Goal: Task Accomplishment & Management: Manage account settings

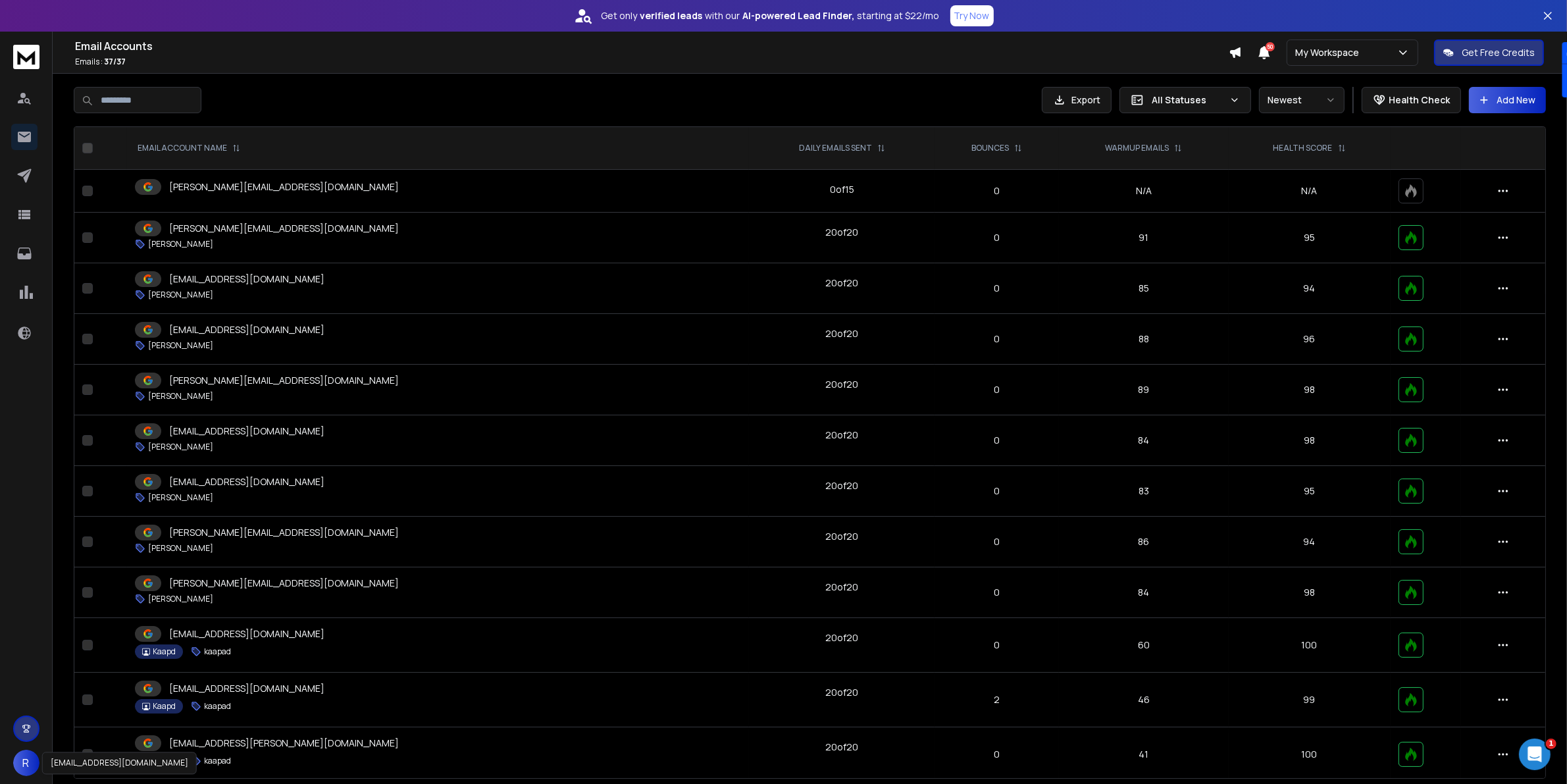
click at [25, 757] on span "R" at bounding box center [26, 762] width 27 height 27
click at [17, 176] on icon at bounding box center [25, 175] width 16 height 16
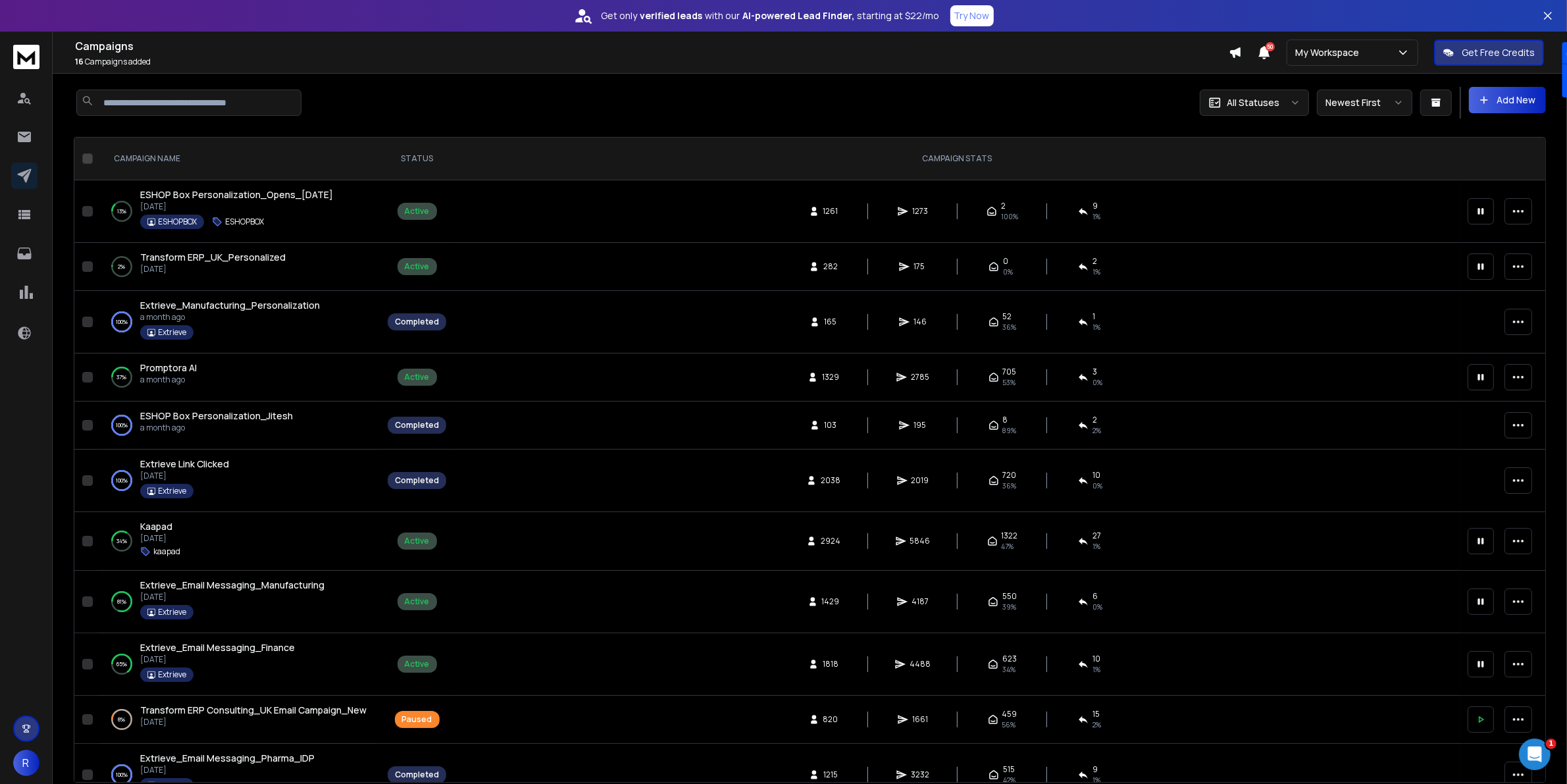
click at [270, 587] on span "Extrieve_Email Messaging_Manufacturing" at bounding box center [232, 584] width 184 height 13
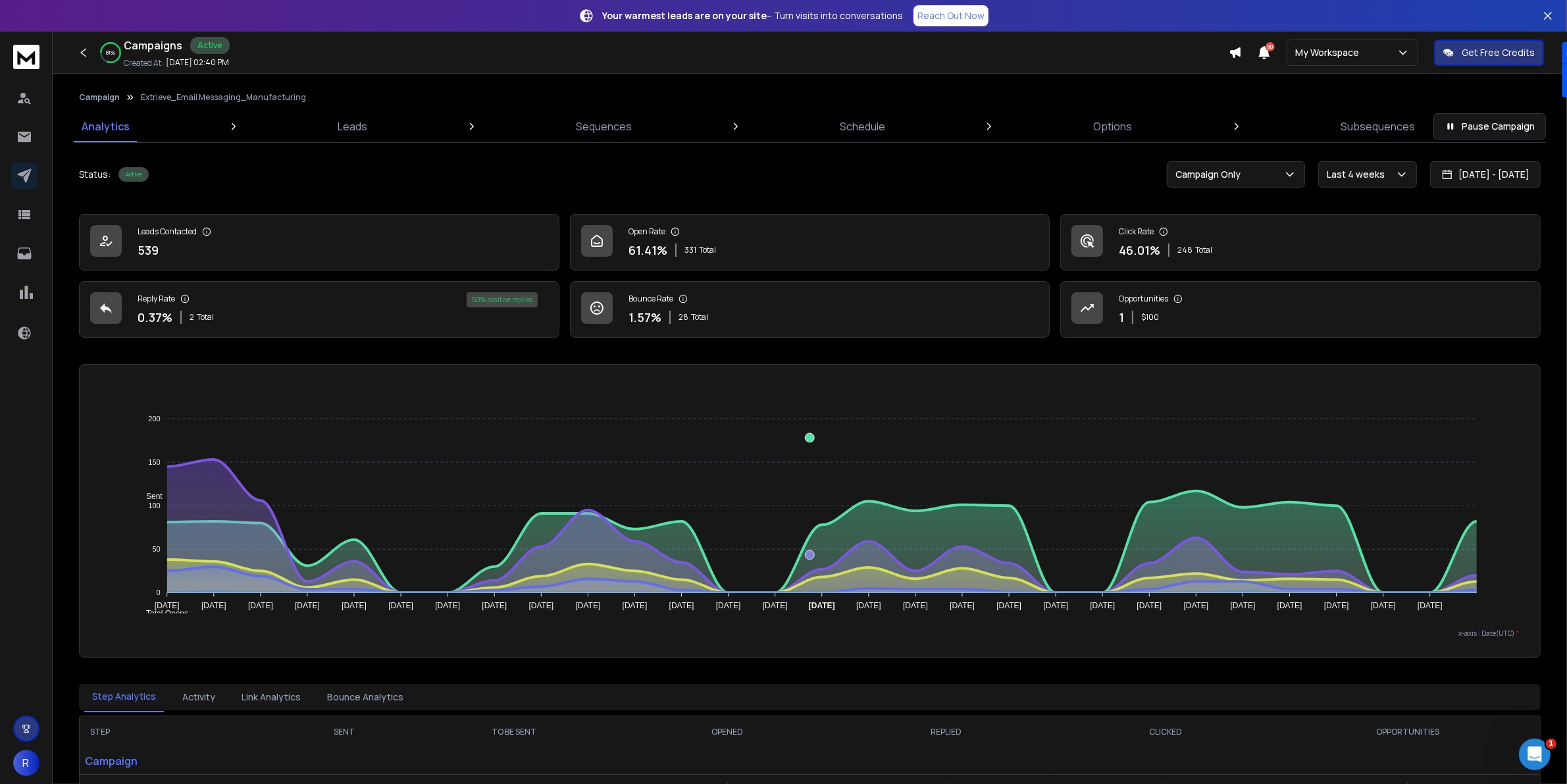
click at [353, 120] on p "Leads" at bounding box center [353, 126] width 30 height 16
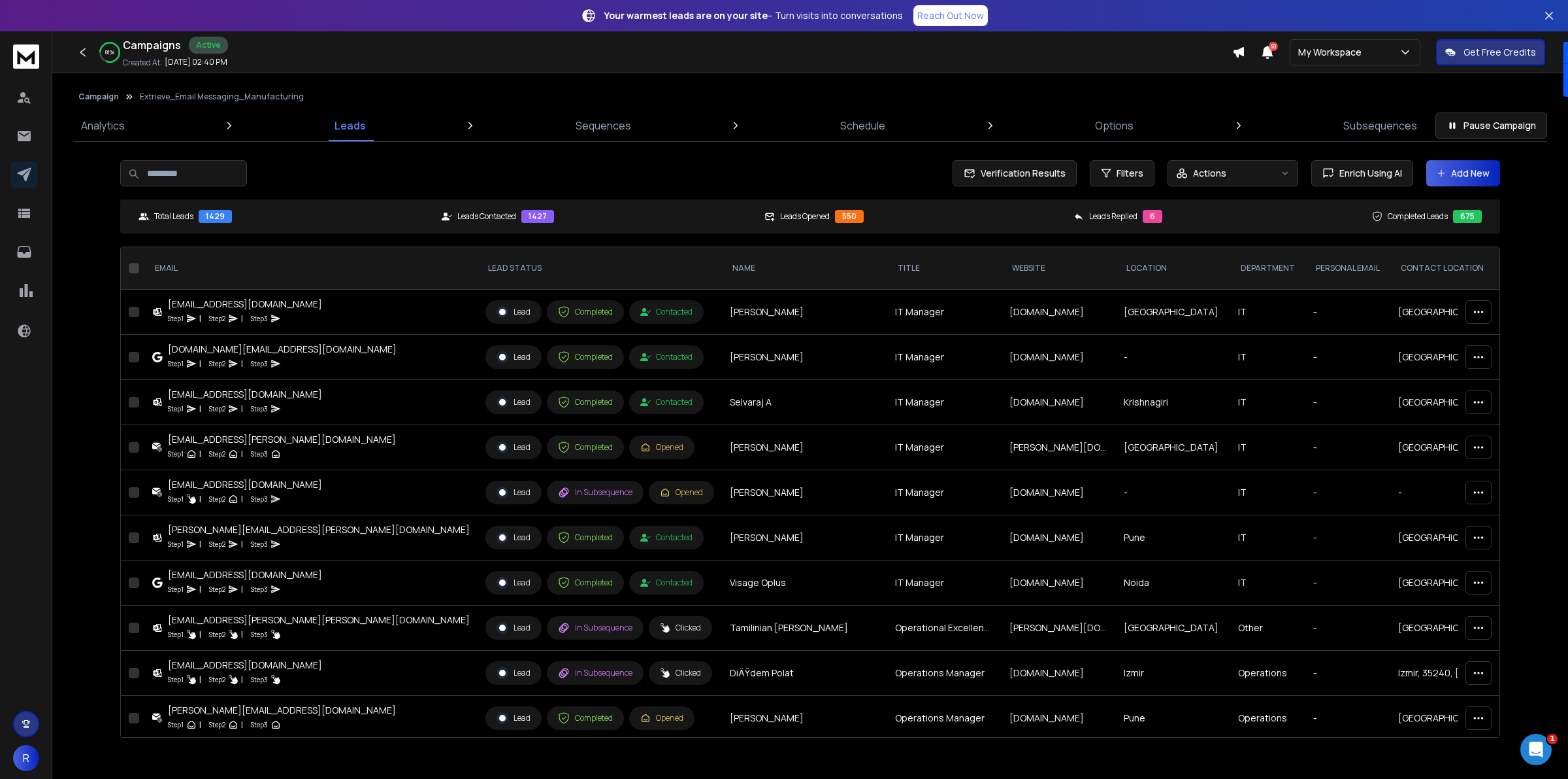
click at [1461, 175] on button "Add New" at bounding box center [1462, 173] width 73 height 26
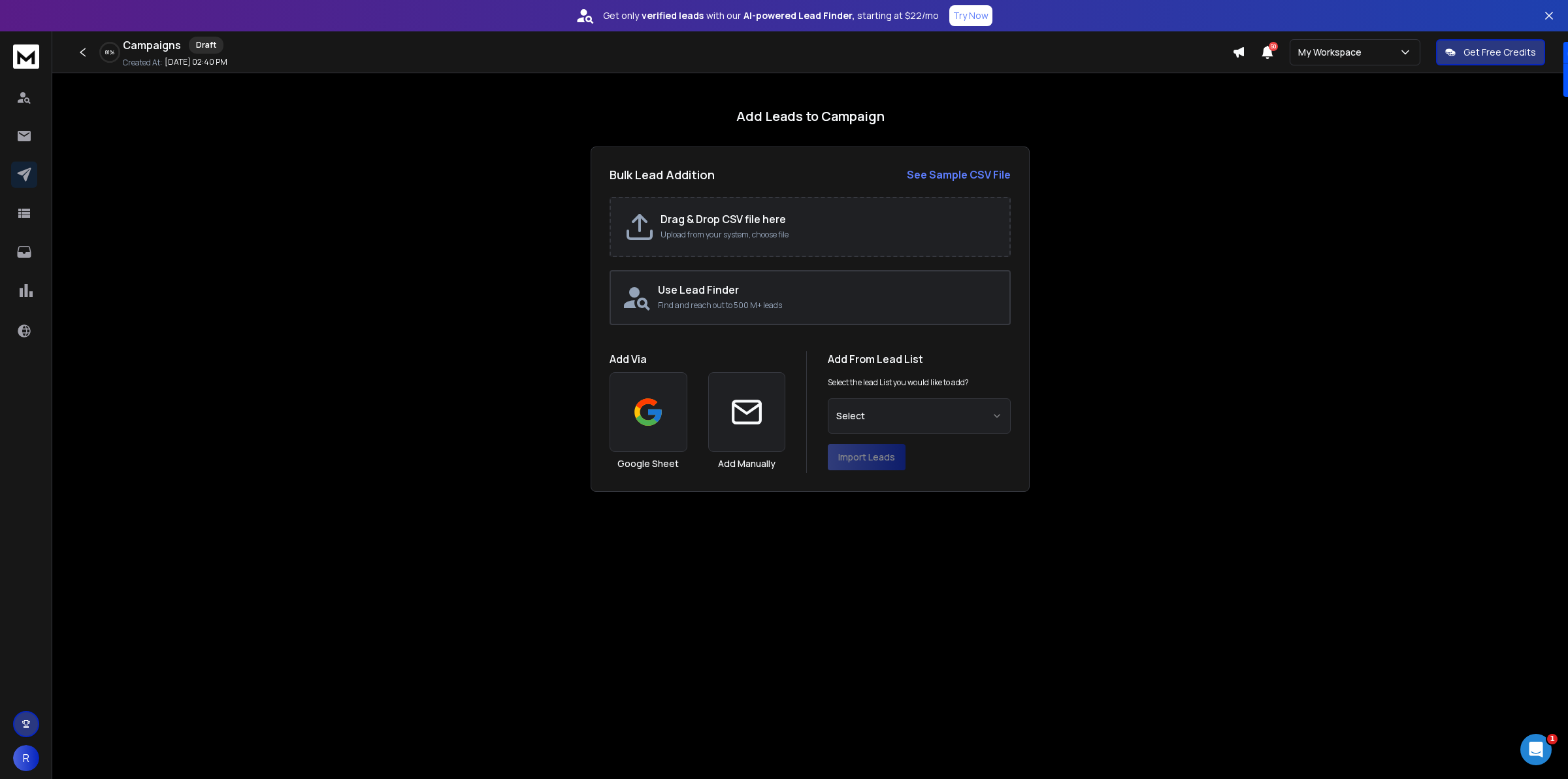
click at [703, 224] on h2 "Drag & Drop CSV file here" at bounding box center [828, 219] width 336 height 16
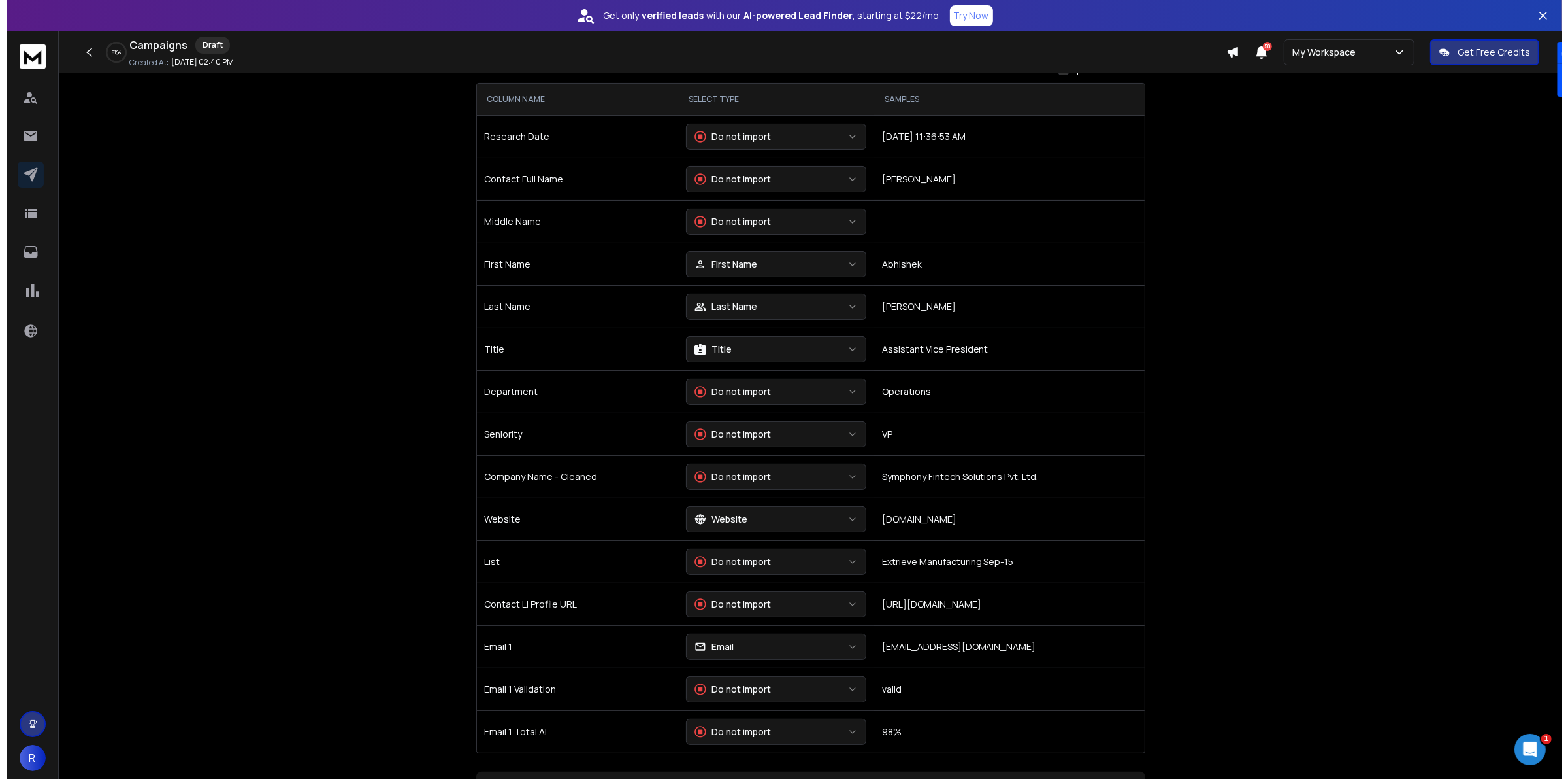
scroll to position [245, 0]
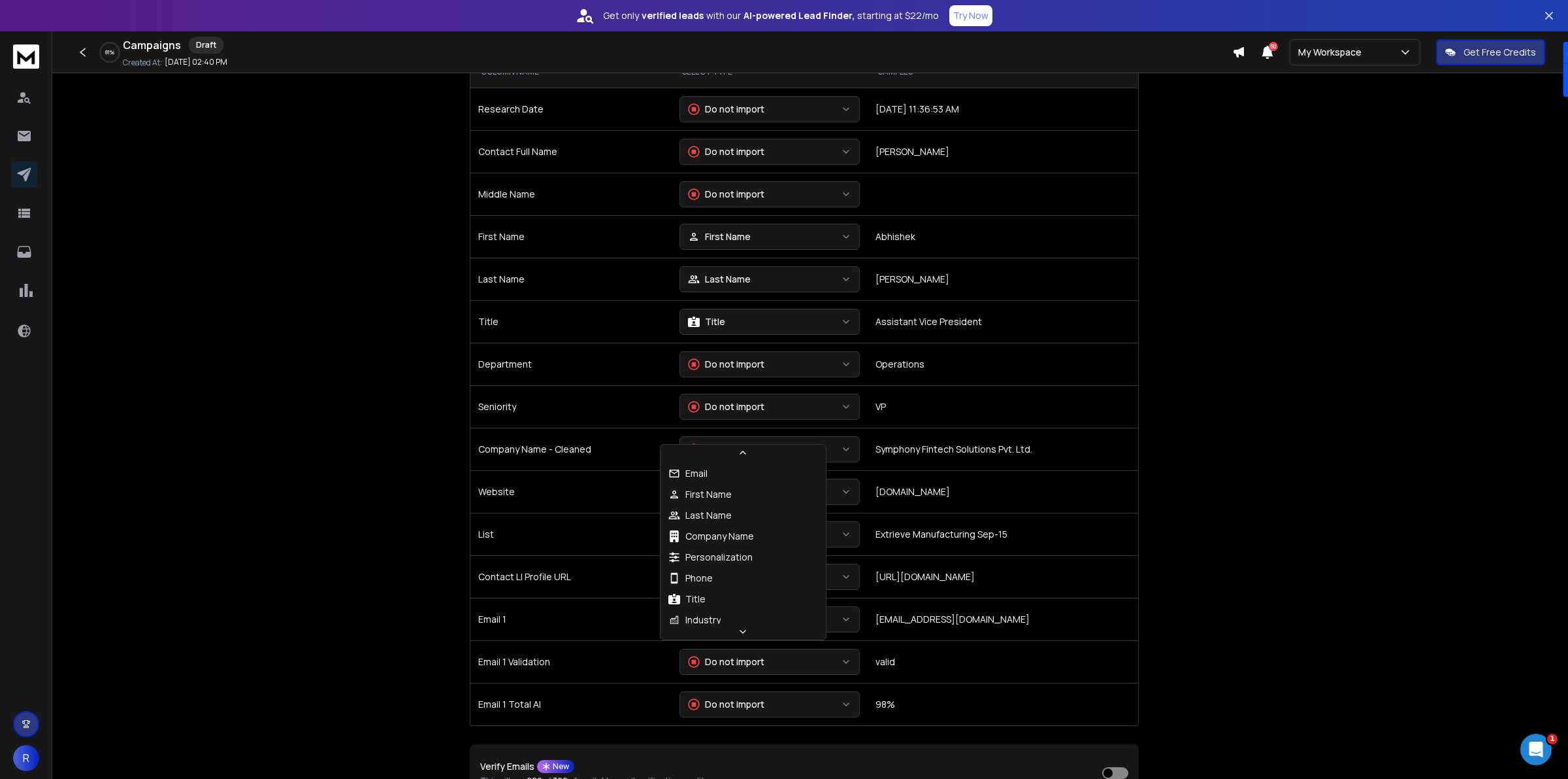
click at [742, 442] on div "Do not import" at bounding box center [726, 448] width 76 height 13
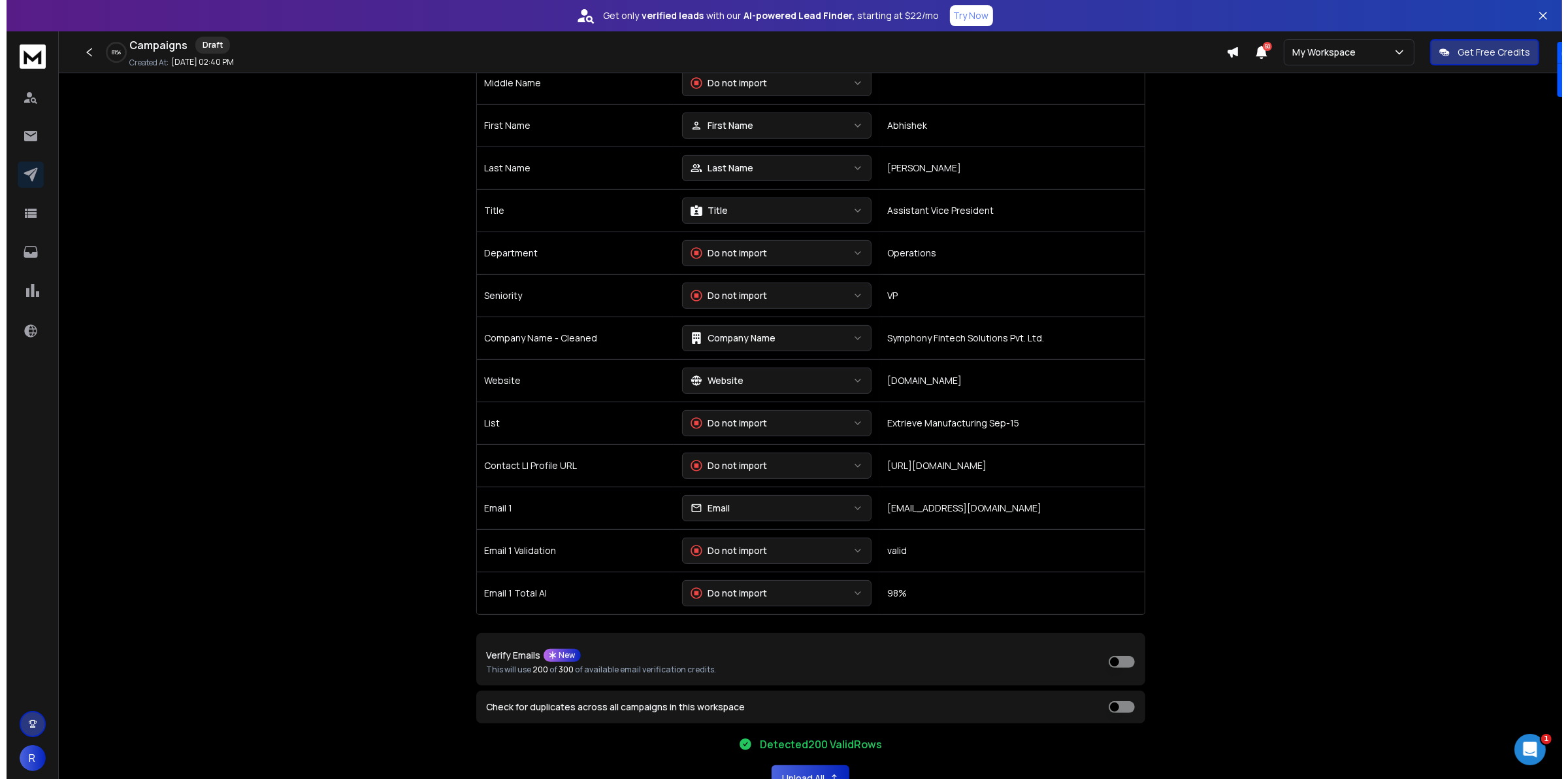
scroll to position [369, 0]
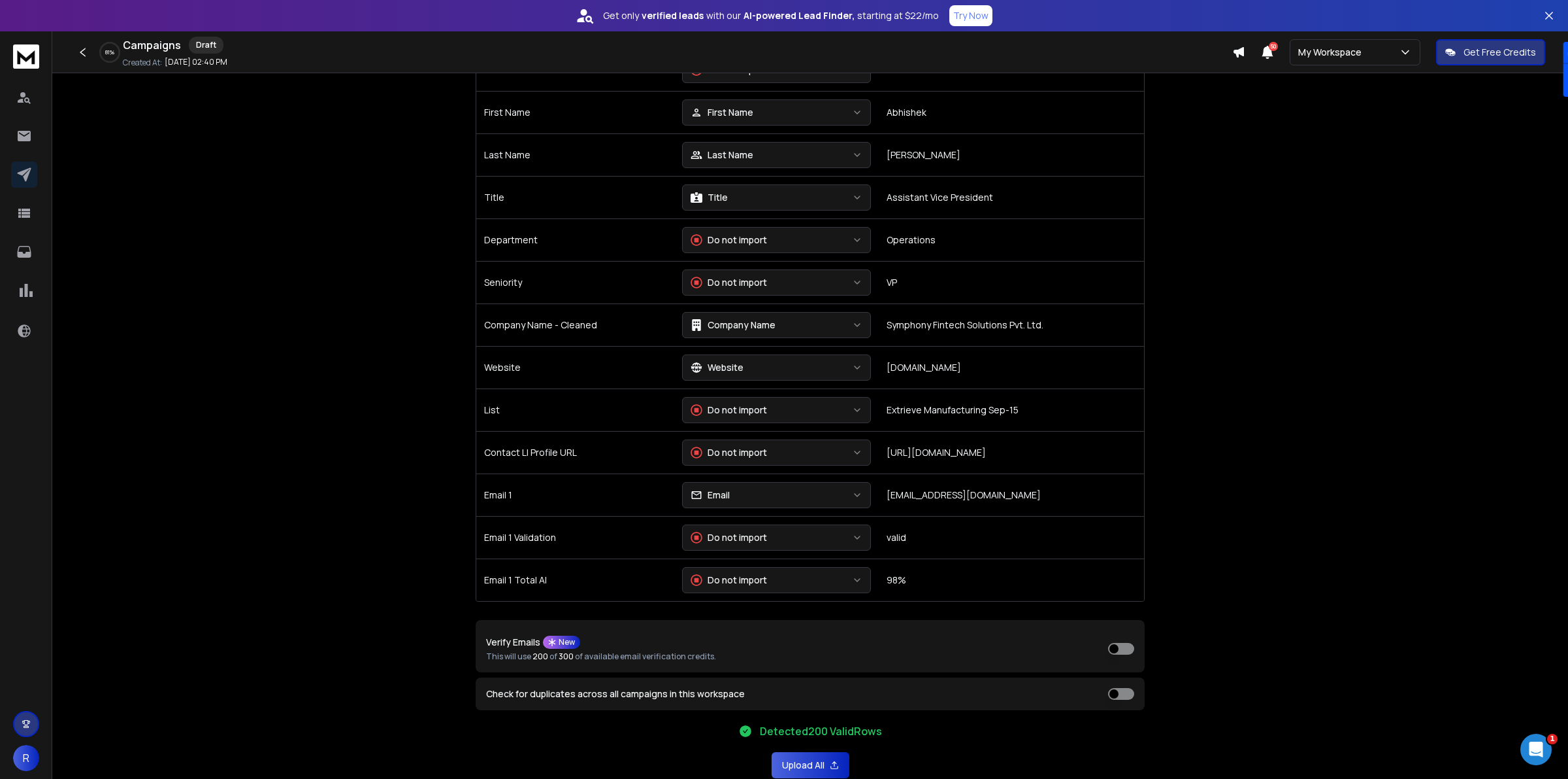
click at [748, 439] on button "Do not import" at bounding box center [777, 452] width 190 height 26
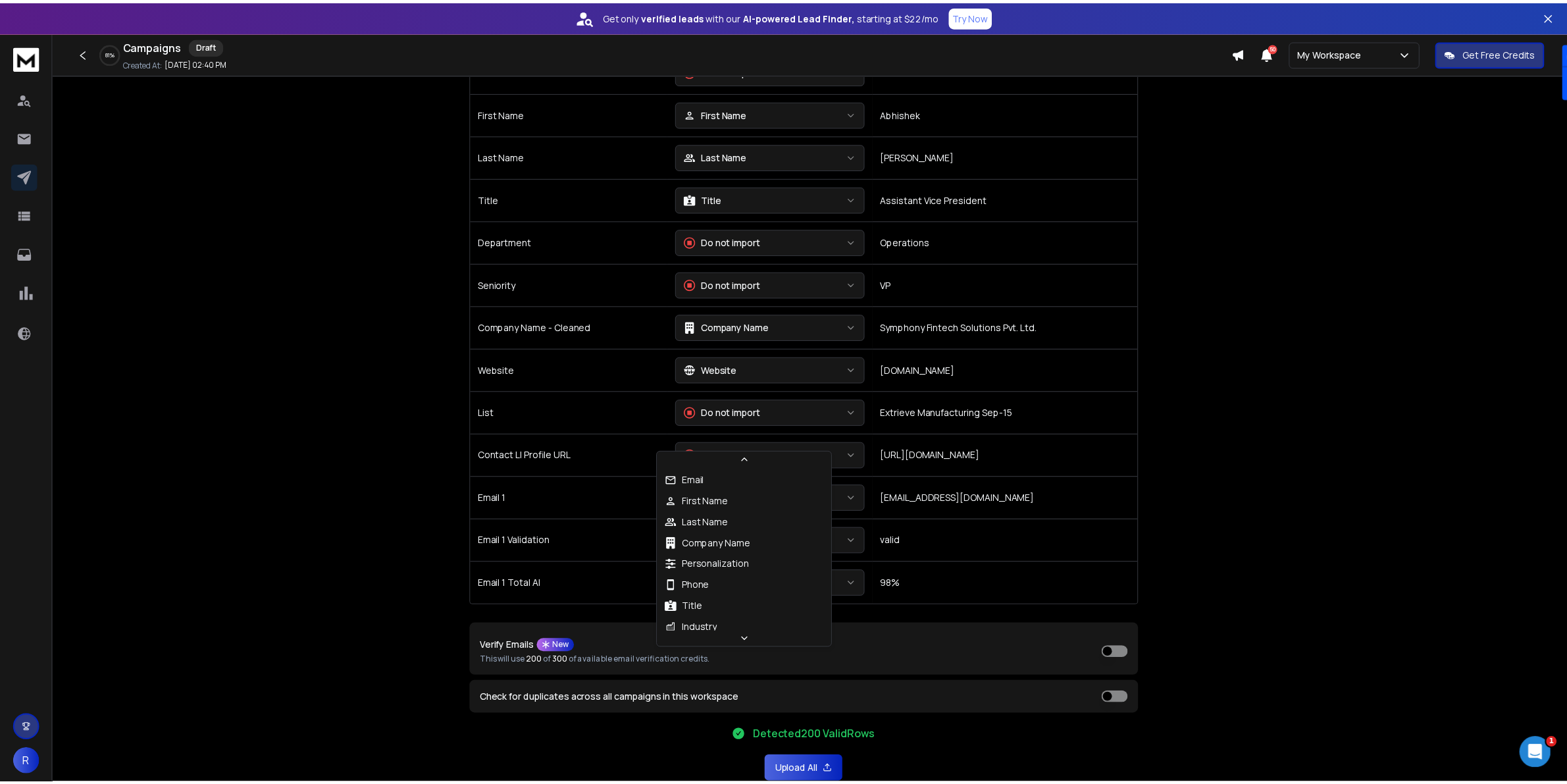
scroll to position [133, 0]
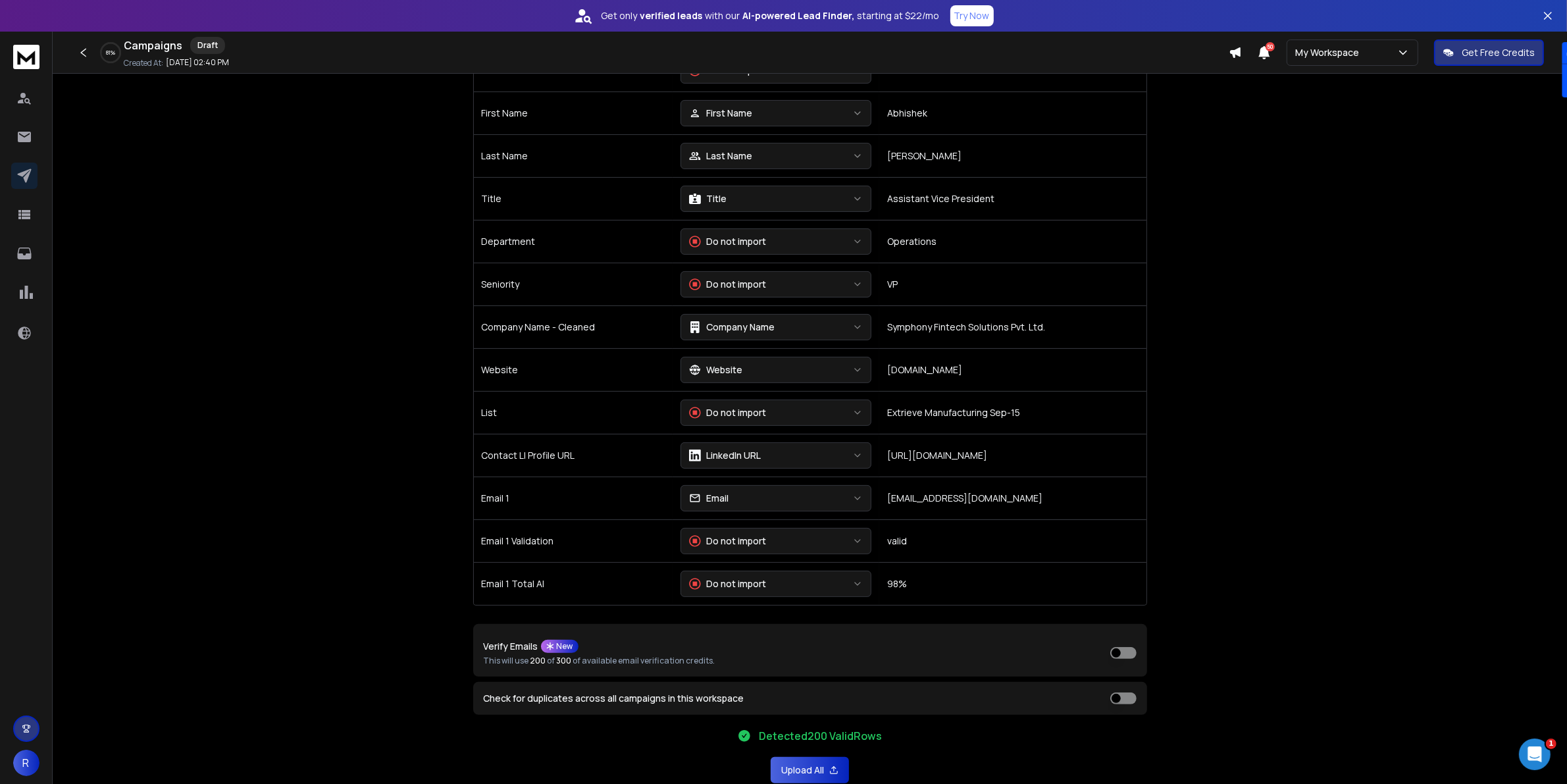
click at [825, 756] on button "Upload All" at bounding box center [809, 769] width 78 height 27
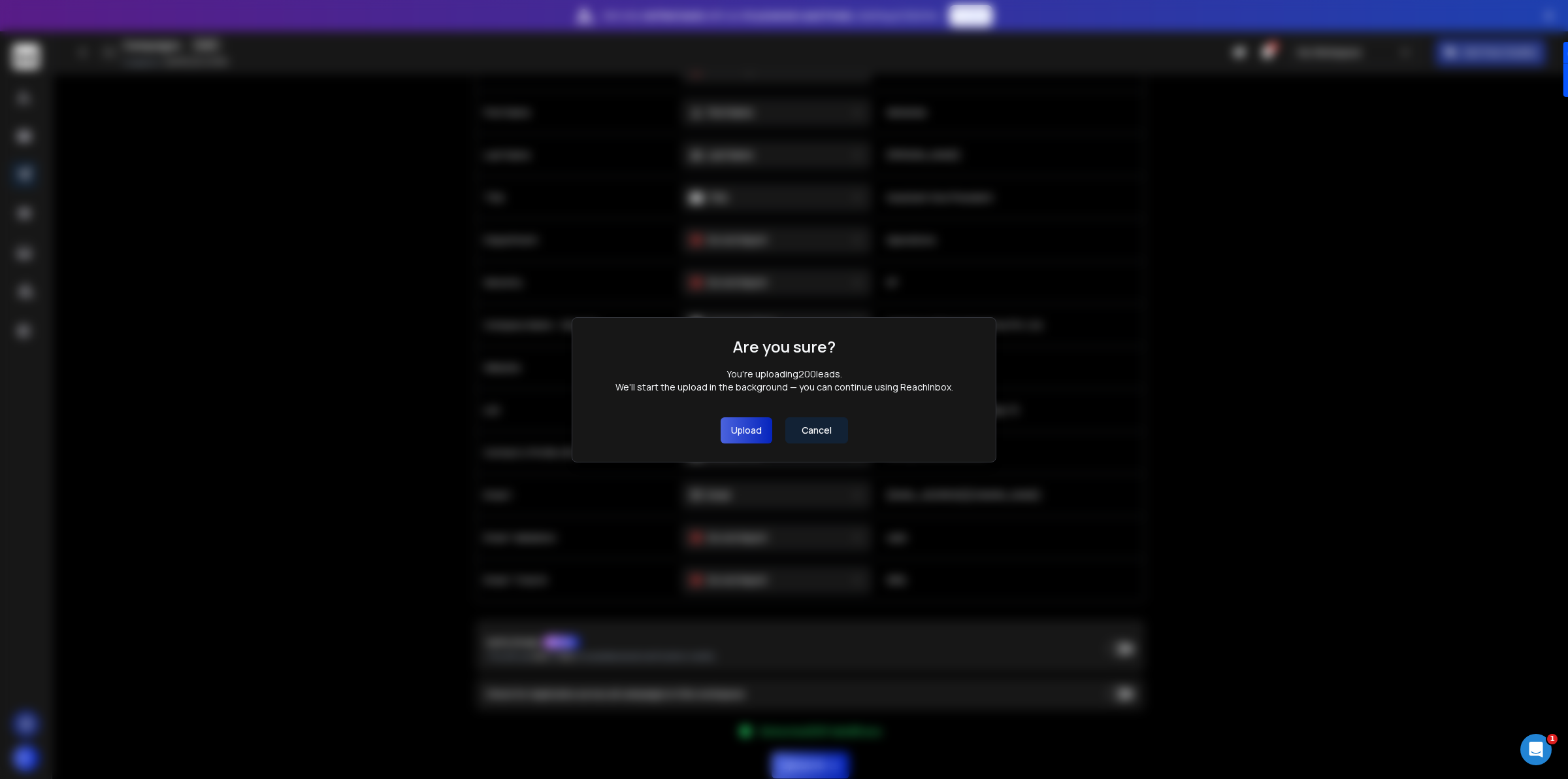
click at [746, 432] on button "Upload" at bounding box center [746, 430] width 52 height 26
